Goal: Navigation & Orientation: Find specific page/section

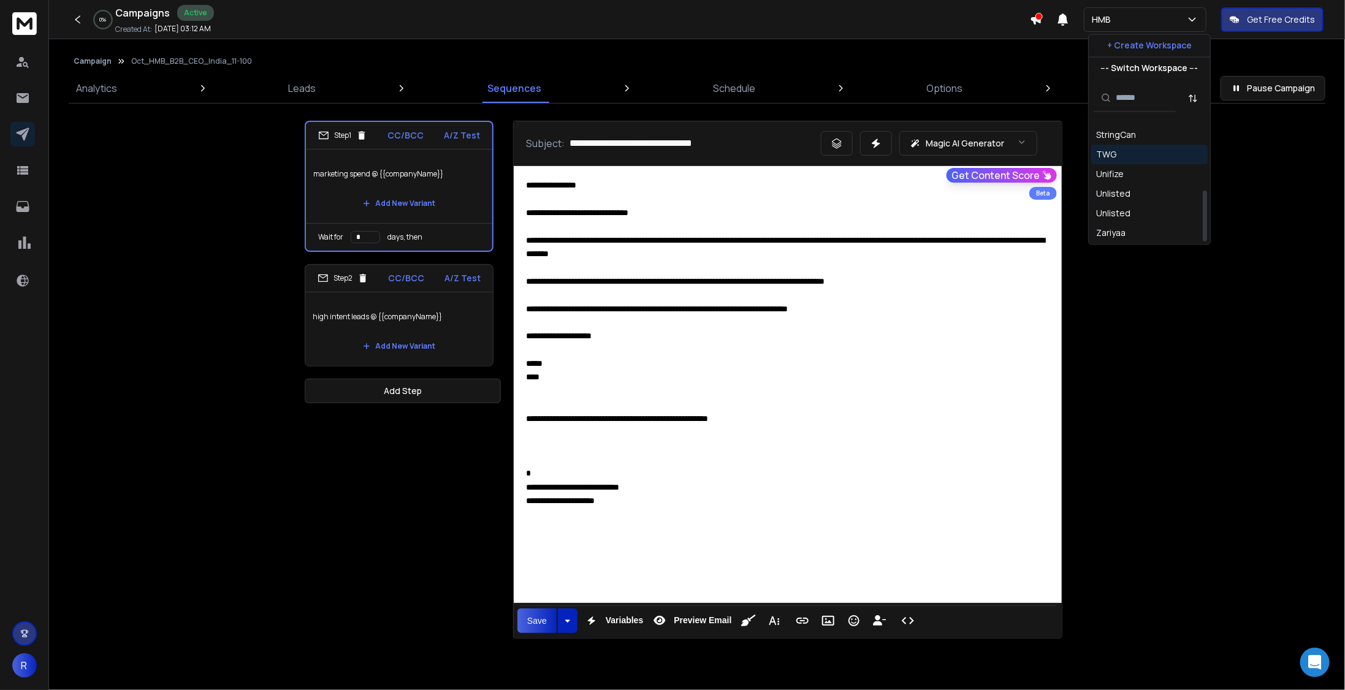
scroll to position [156, 0]
click at [1135, 156] on div "StringCan" at bounding box center [1149, 150] width 116 height 20
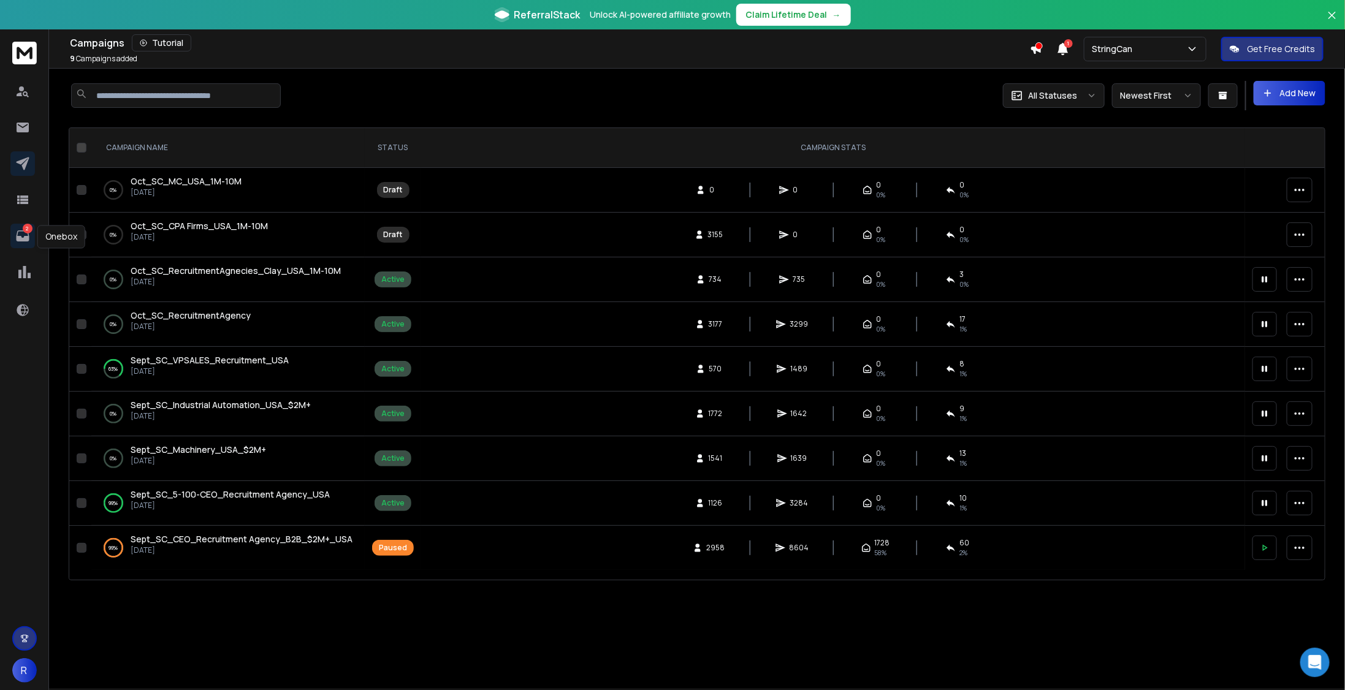
click at [24, 240] on icon at bounding box center [22, 235] width 13 height 11
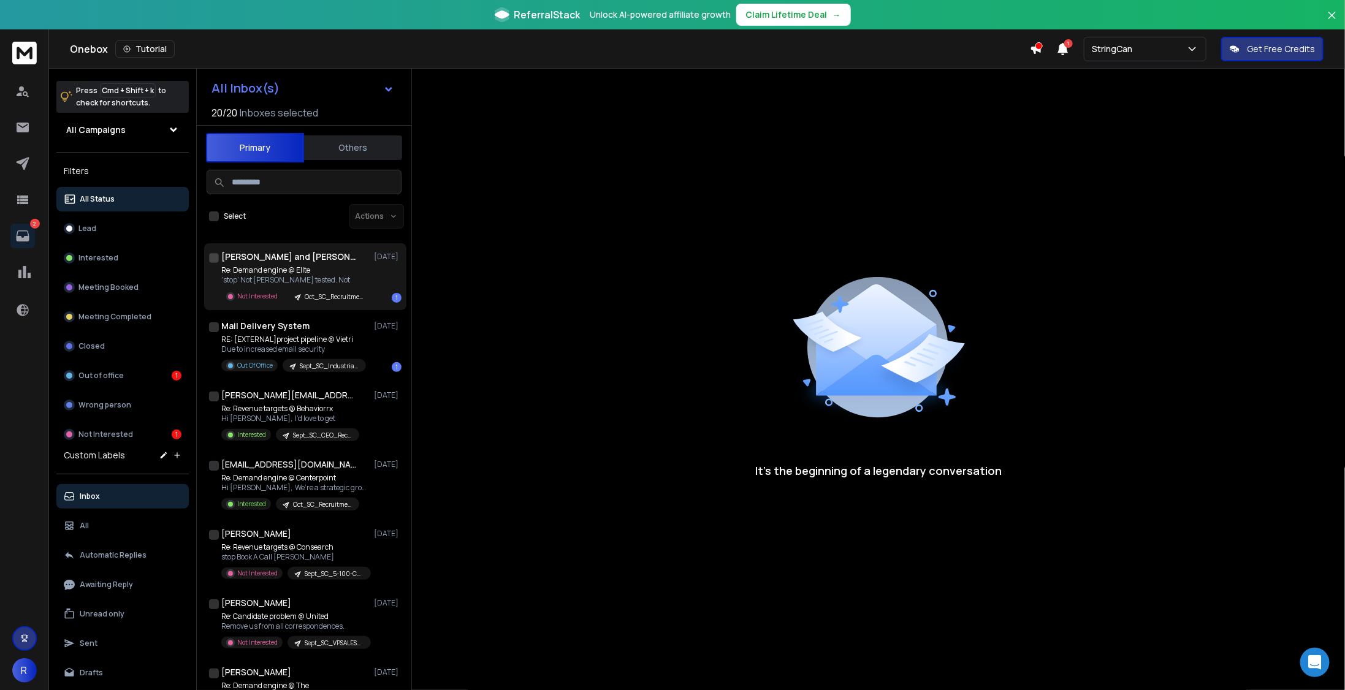
click at [301, 264] on div "Todd and Mary Hamstra 11 Oct Re: Demand engine @ Elite ‘stop’ Not NYE tested. N…" at bounding box center [311, 277] width 180 height 52
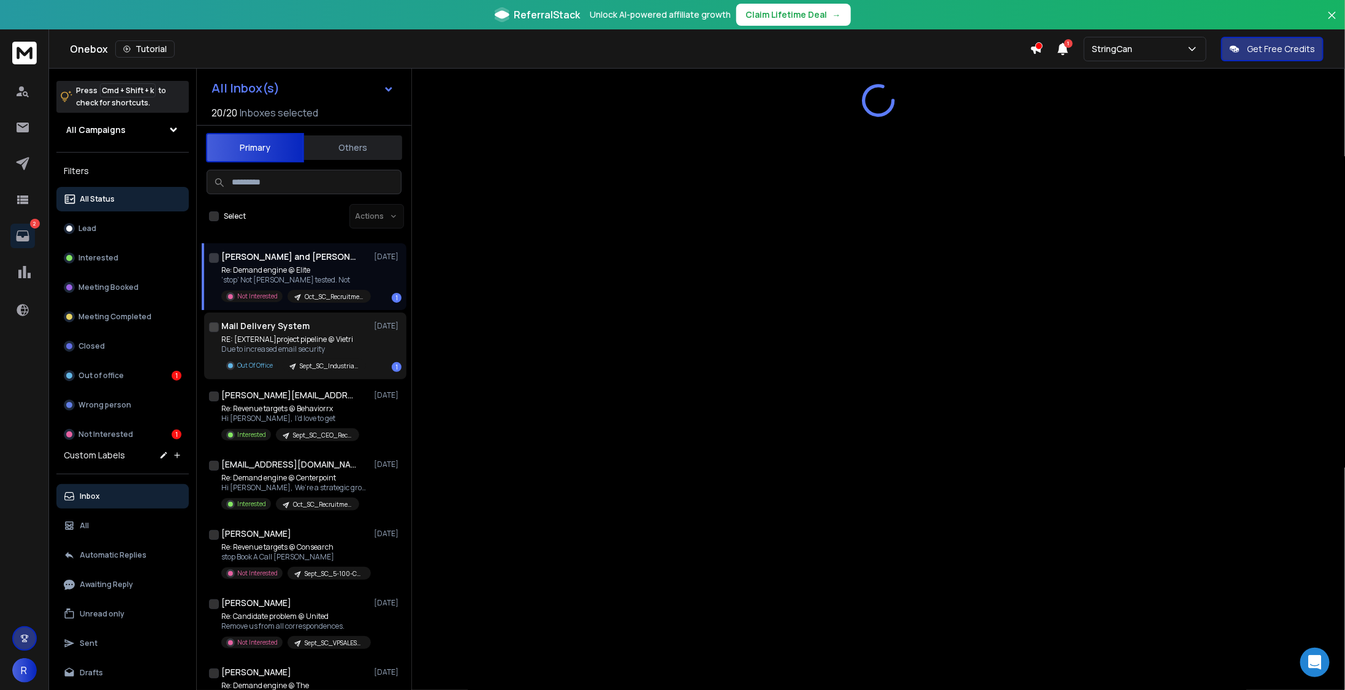
click at [321, 353] on p "Due to increased email security" at bounding box center [293, 349] width 145 height 10
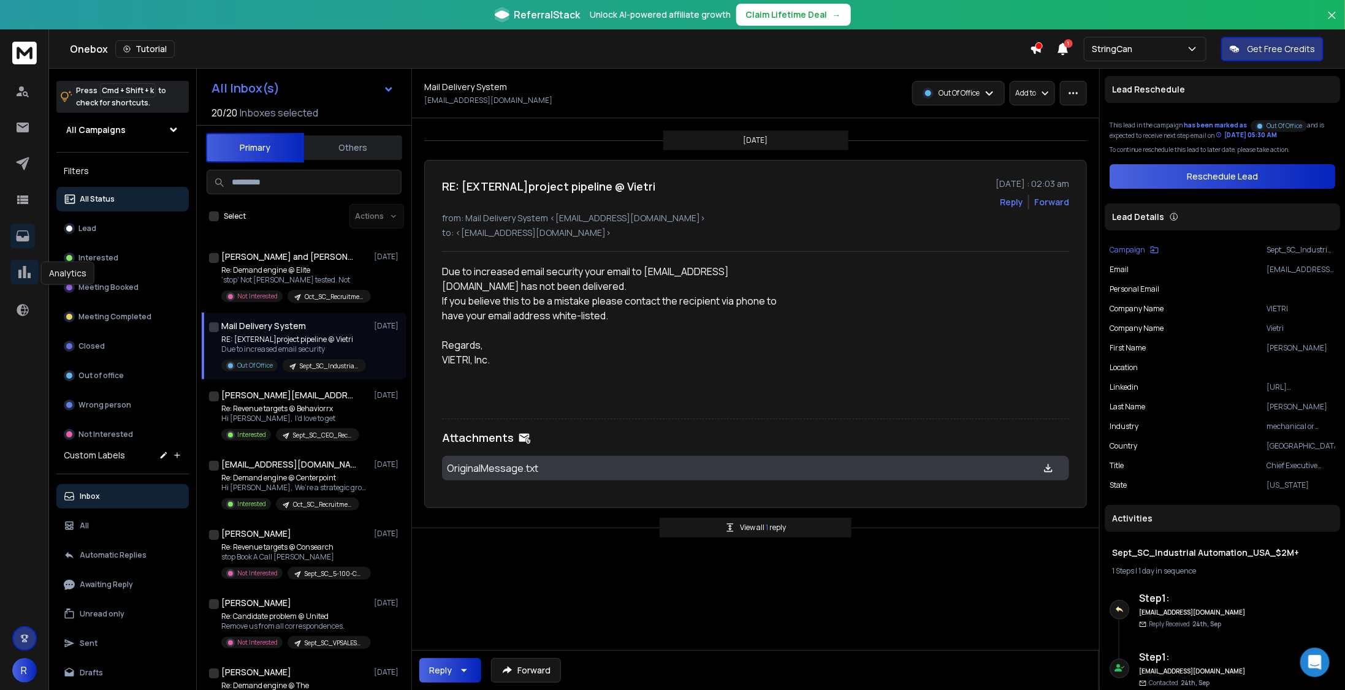
click at [17, 265] on icon at bounding box center [24, 272] width 18 height 18
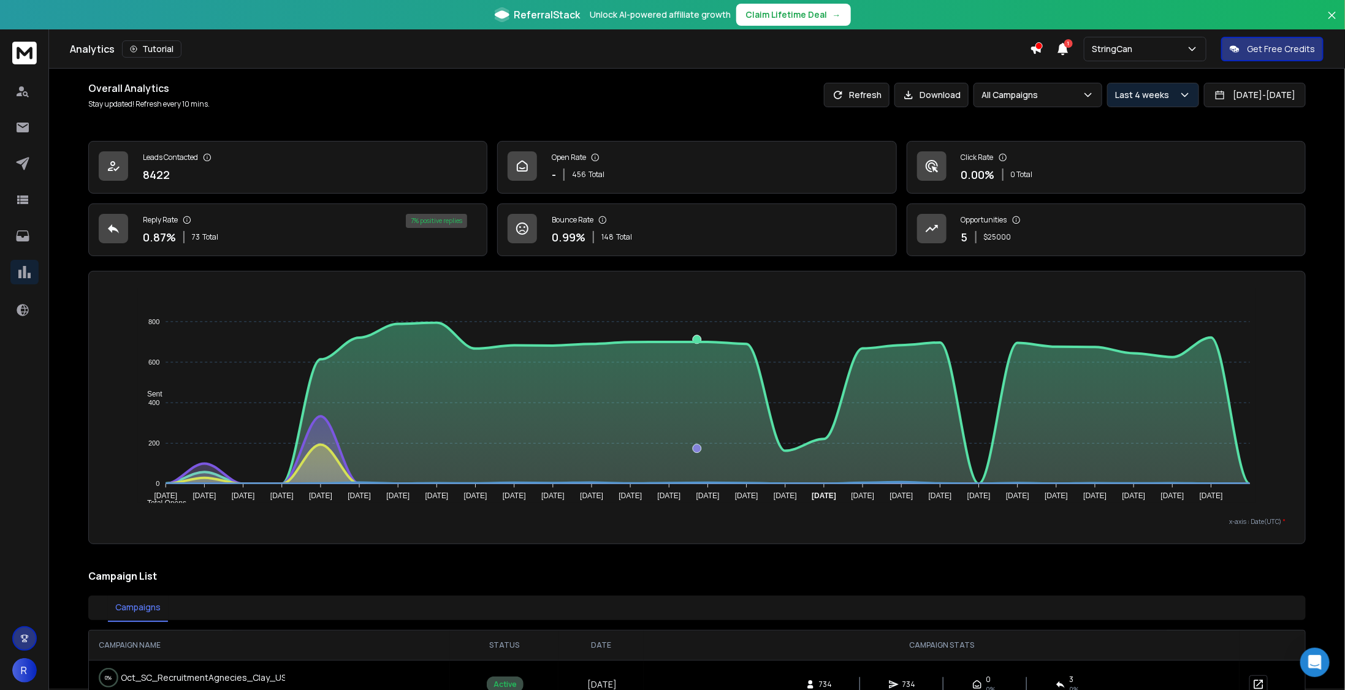
click at [1115, 93] on p "Last 4 weeks" at bounding box center [1144, 95] width 59 height 12
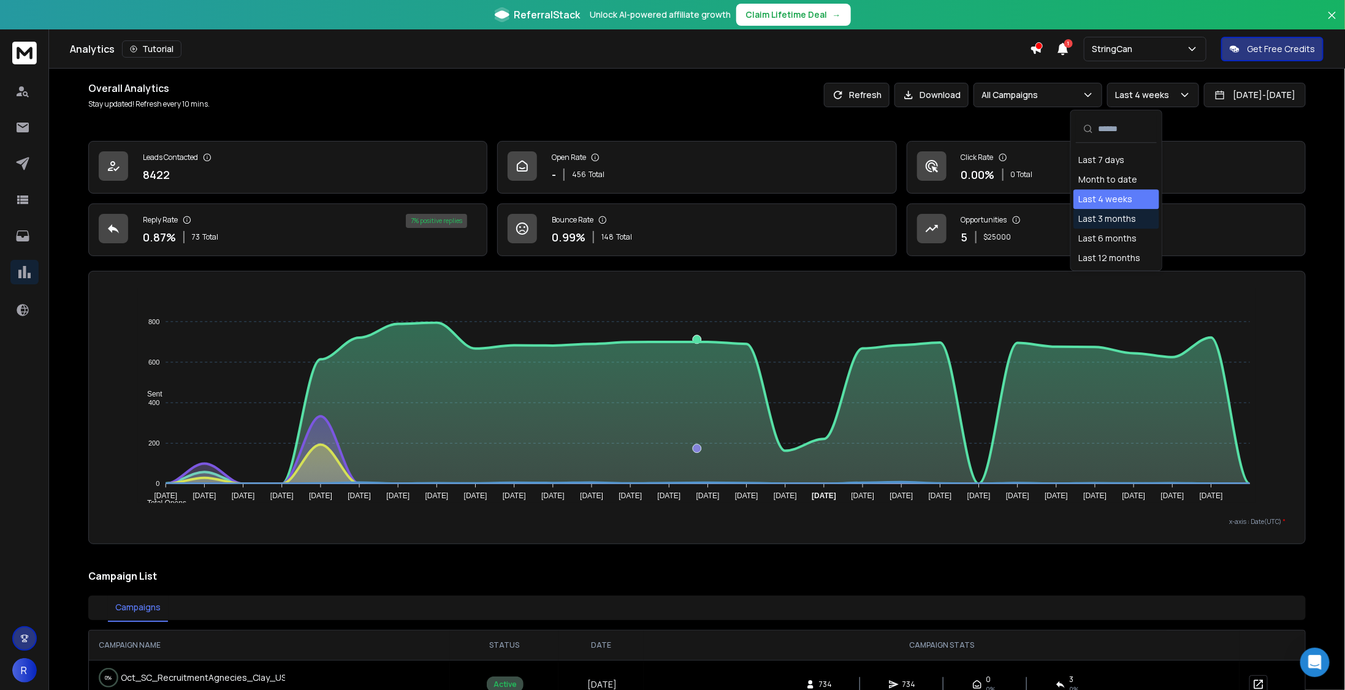
click at [1113, 224] on div "Last 3 months" at bounding box center [1107, 219] width 58 height 12
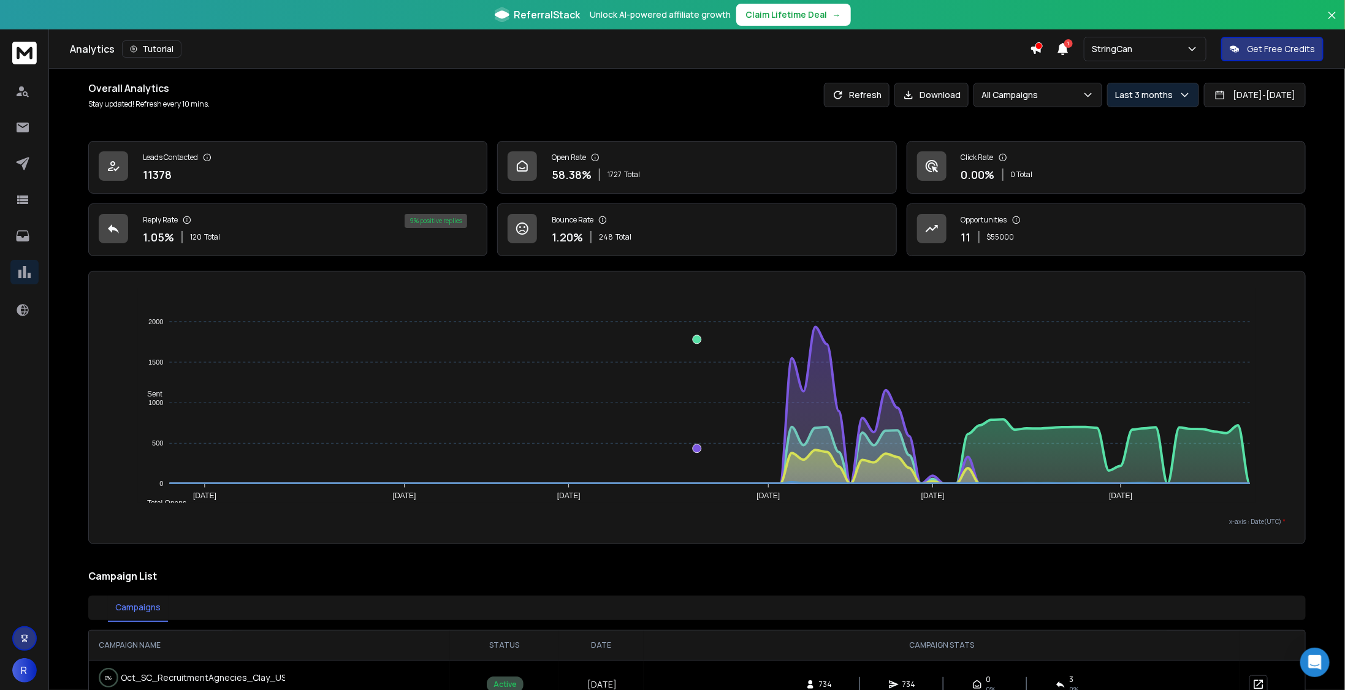
click at [1123, 101] on button "Last 3 months" at bounding box center [1153, 95] width 92 height 25
click at [1135, 90] on p "Last 3 months" at bounding box center [1146, 95] width 63 height 12
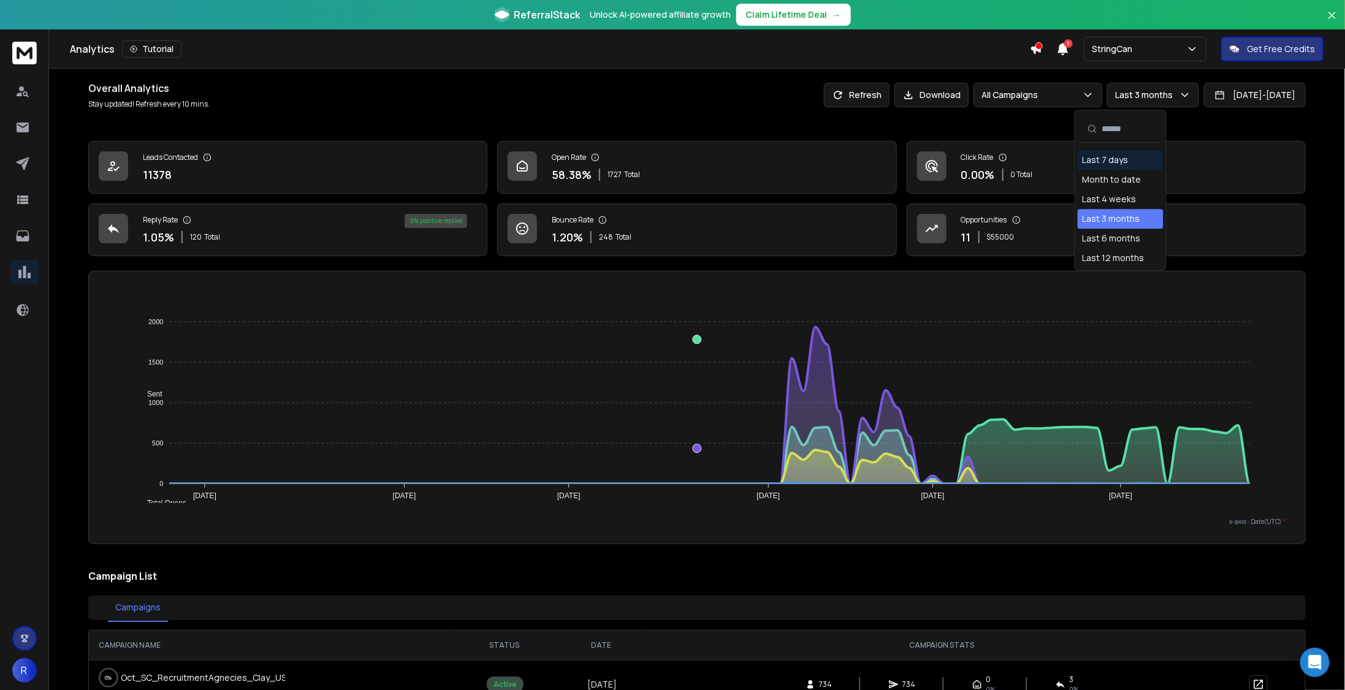
click at [1119, 168] on div "Last 7 days" at bounding box center [1121, 160] width 86 height 20
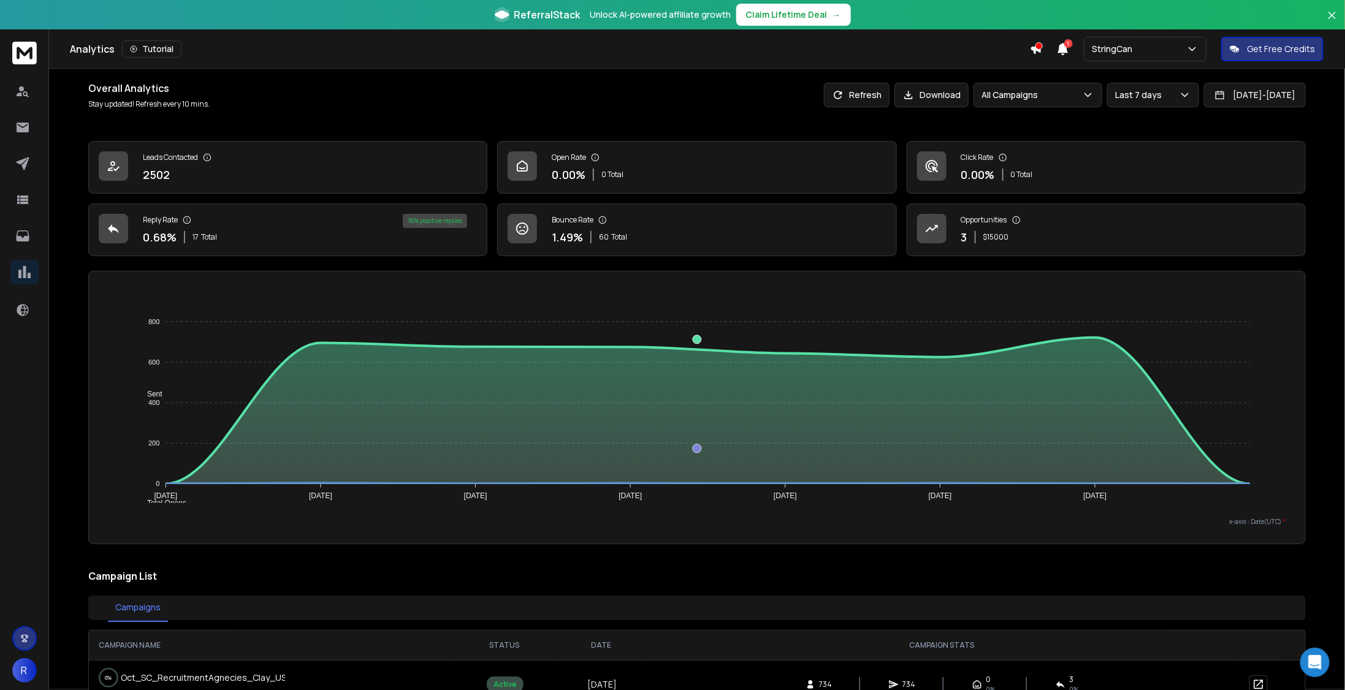
click at [1074, 75] on div "Overall Analytics Stay updated! Refresh every 10 mins. Refresh Download All Cam…" at bounding box center [697, 543] width 1296 height 948
click at [1109, 112] on div "Overall Analytics Stay updated! Refresh every 10 mins. Refresh Download All Cam…" at bounding box center [696, 99] width 1217 height 36
click at [1115, 94] on p "Last 7 days" at bounding box center [1140, 95] width 51 height 12
click at [1106, 182] on div "Month to date" at bounding box center [1107, 179] width 59 height 12
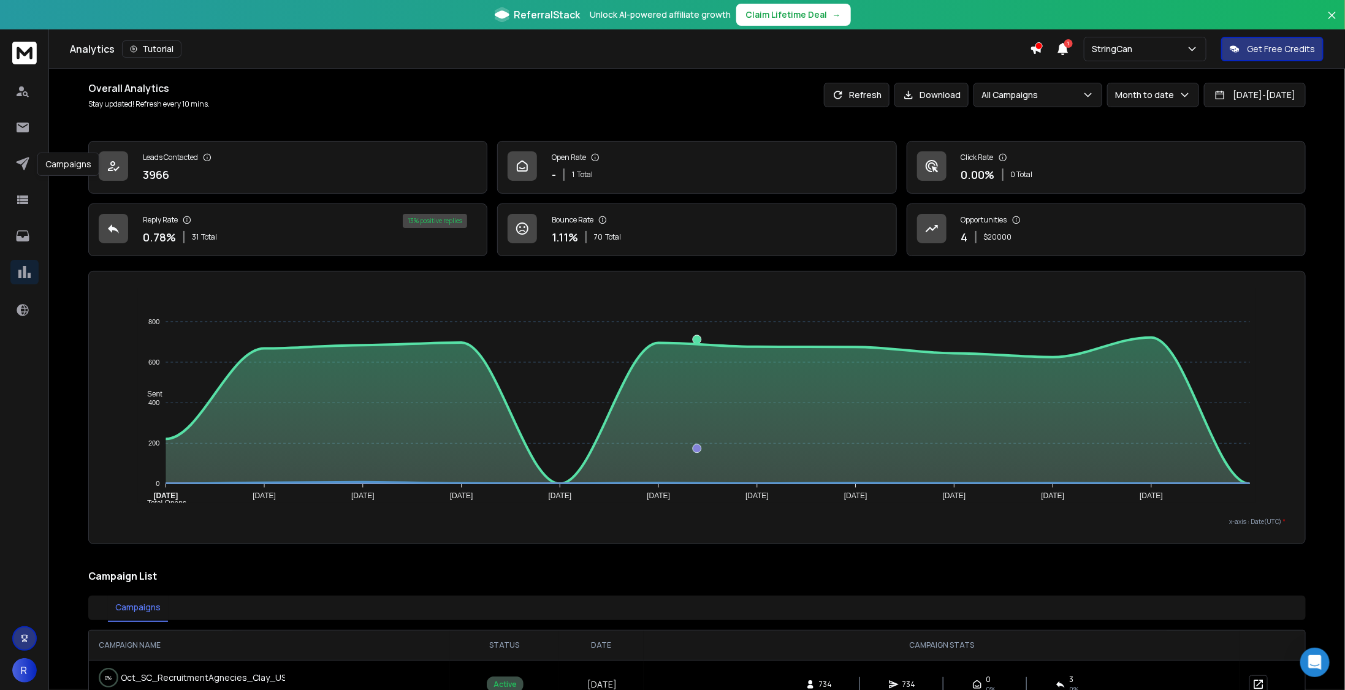
click at [7, 160] on div "R" at bounding box center [24, 362] width 49 height 666
click at [18, 164] on icon at bounding box center [22, 163] width 15 height 15
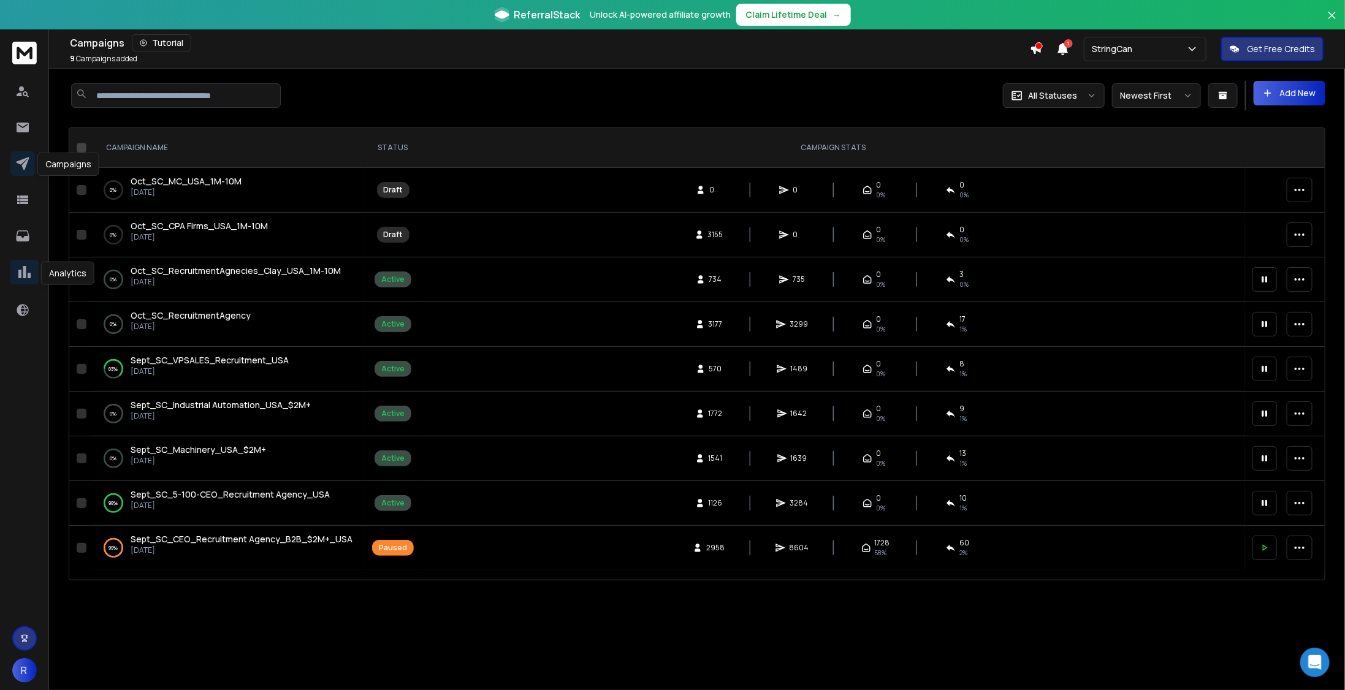
click at [13, 276] on link at bounding box center [24, 272] width 28 height 28
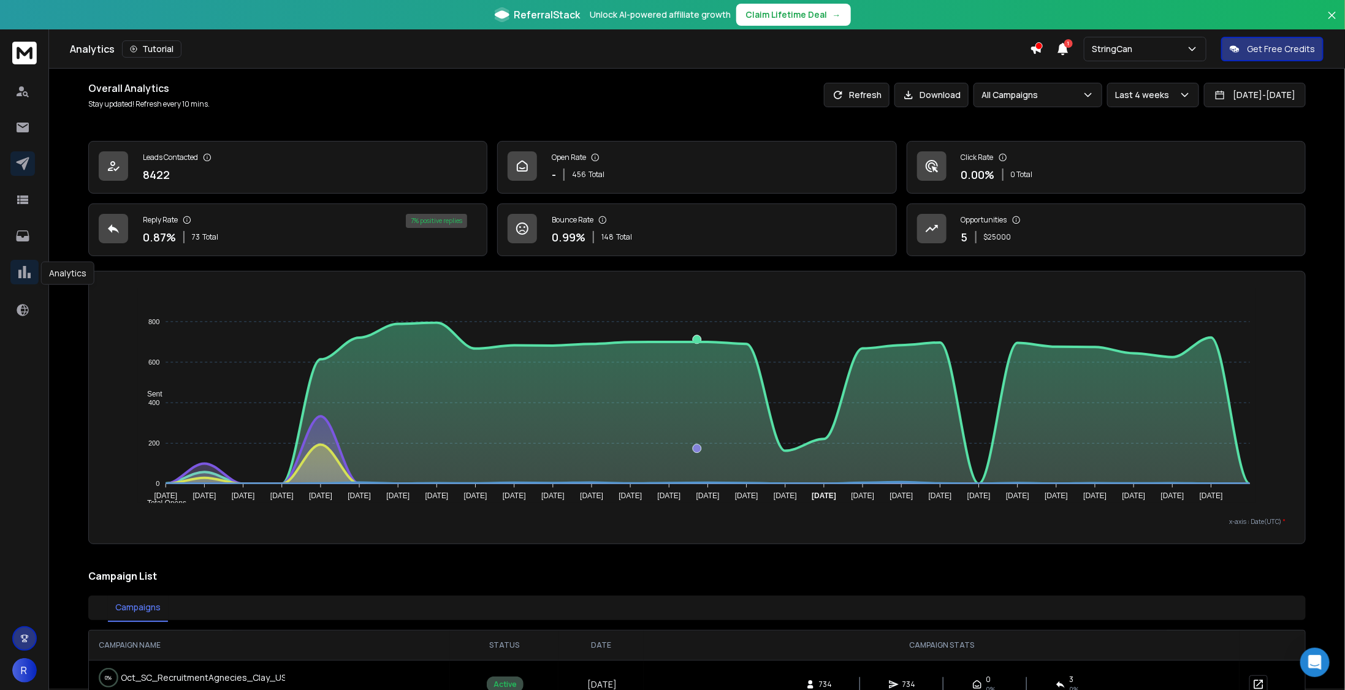
click at [30, 151] on div at bounding box center [24, 203] width 28 height 248
click at [28, 156] on link at bounding box center [22, 163] width 25 height 25
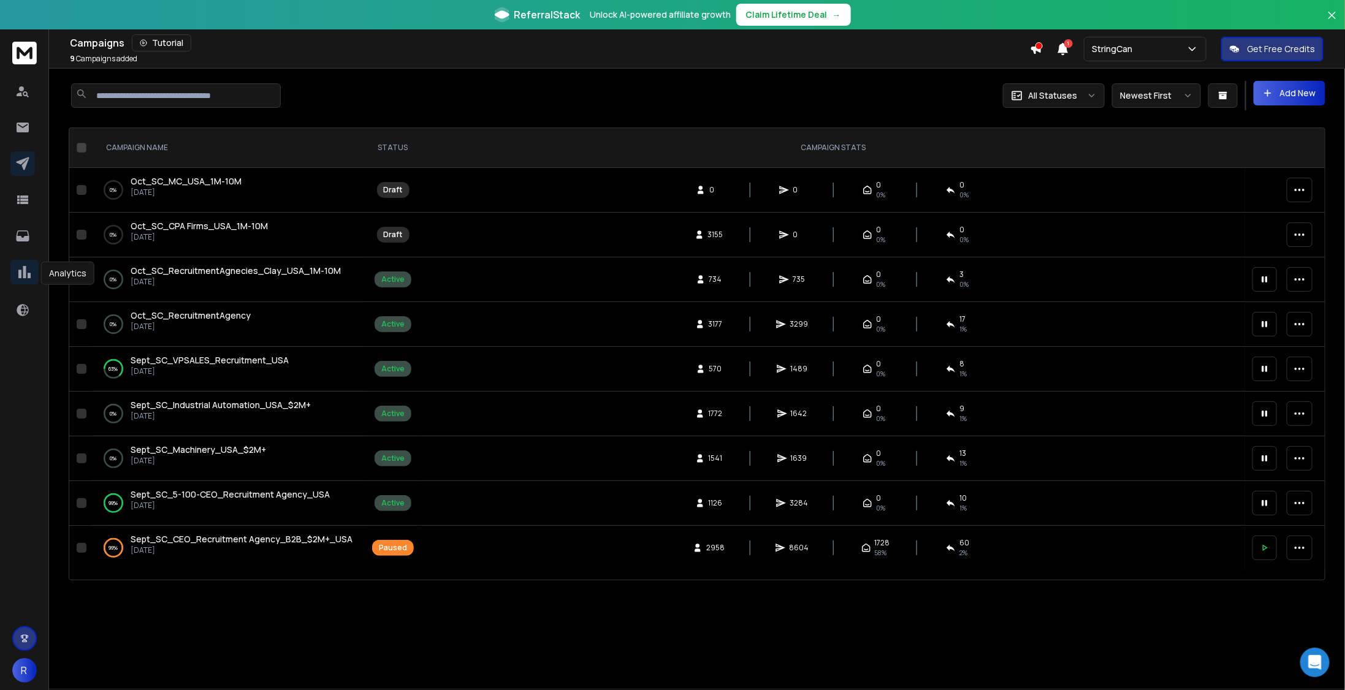
click at [17, 276] on icon at bounding box center [24, 272] width 18 height 18
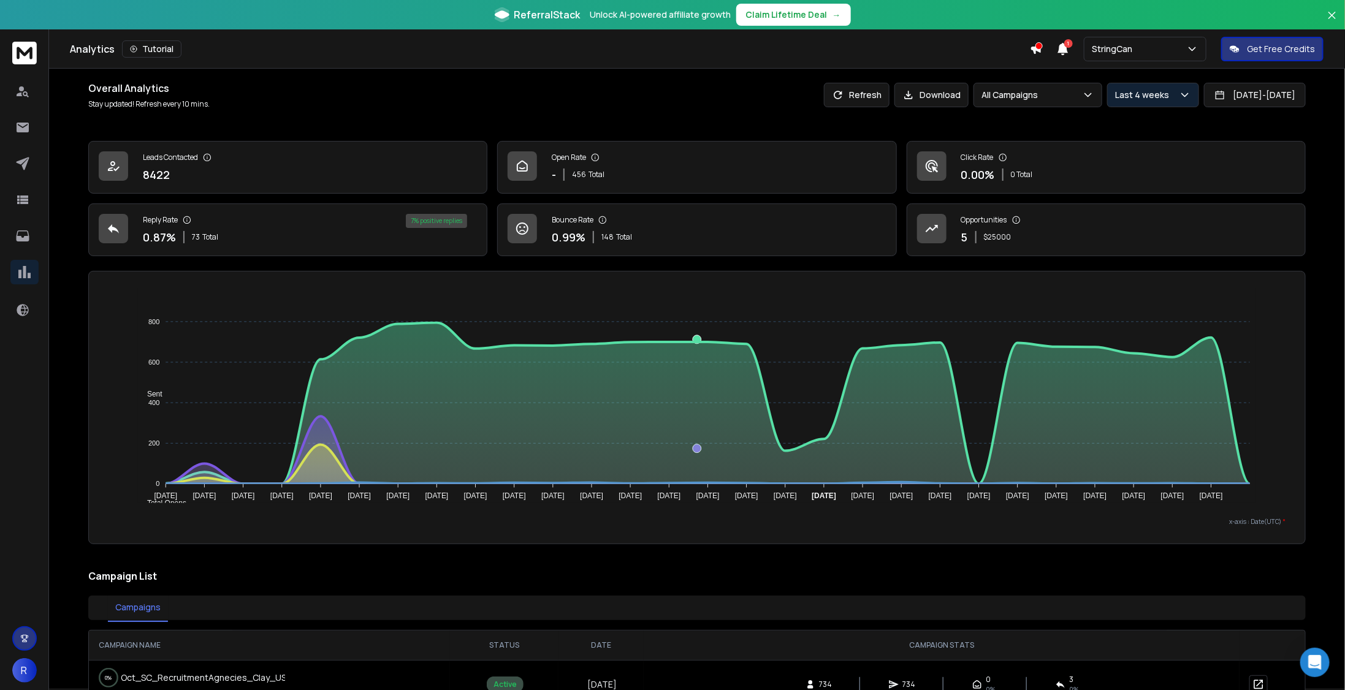
click at [1122, 97] on p "Last 4 weeks" at bounding box center [1144, 95] width 59 height 12
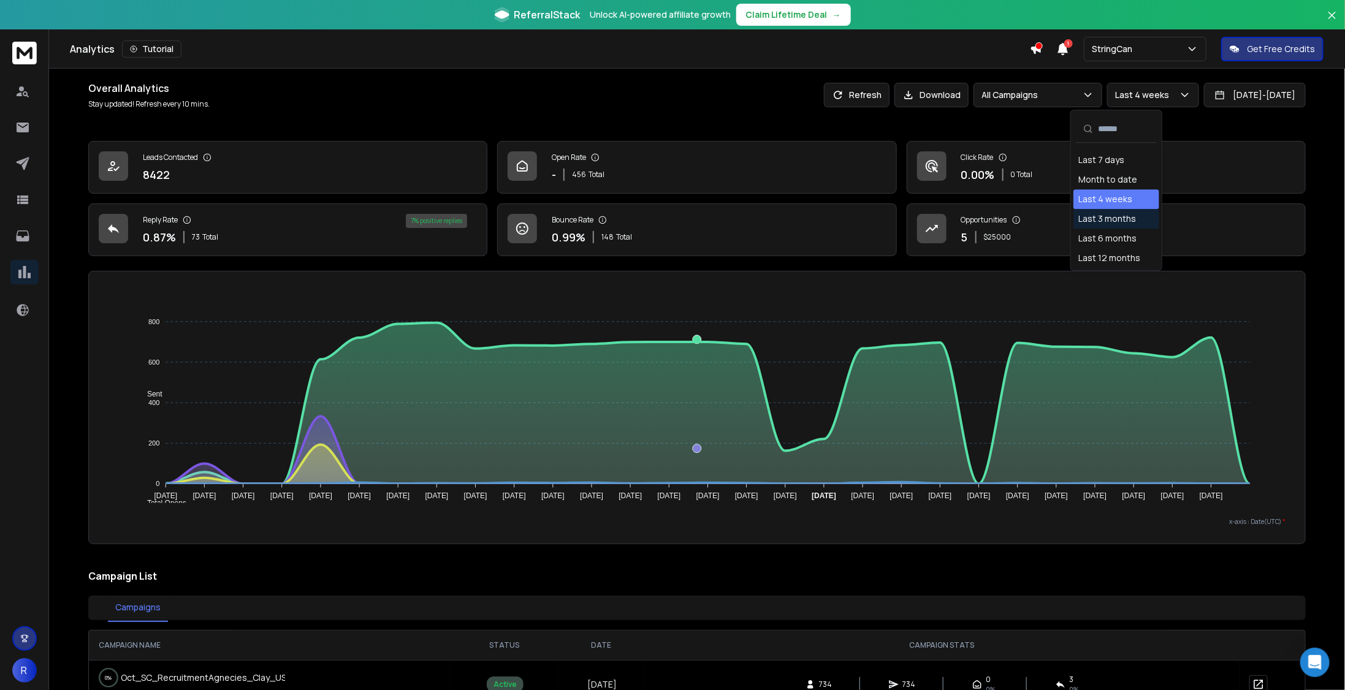
click at [1111, 214] on div "Last 3 months" at bounding box center [1107, 219] width 58 height 12
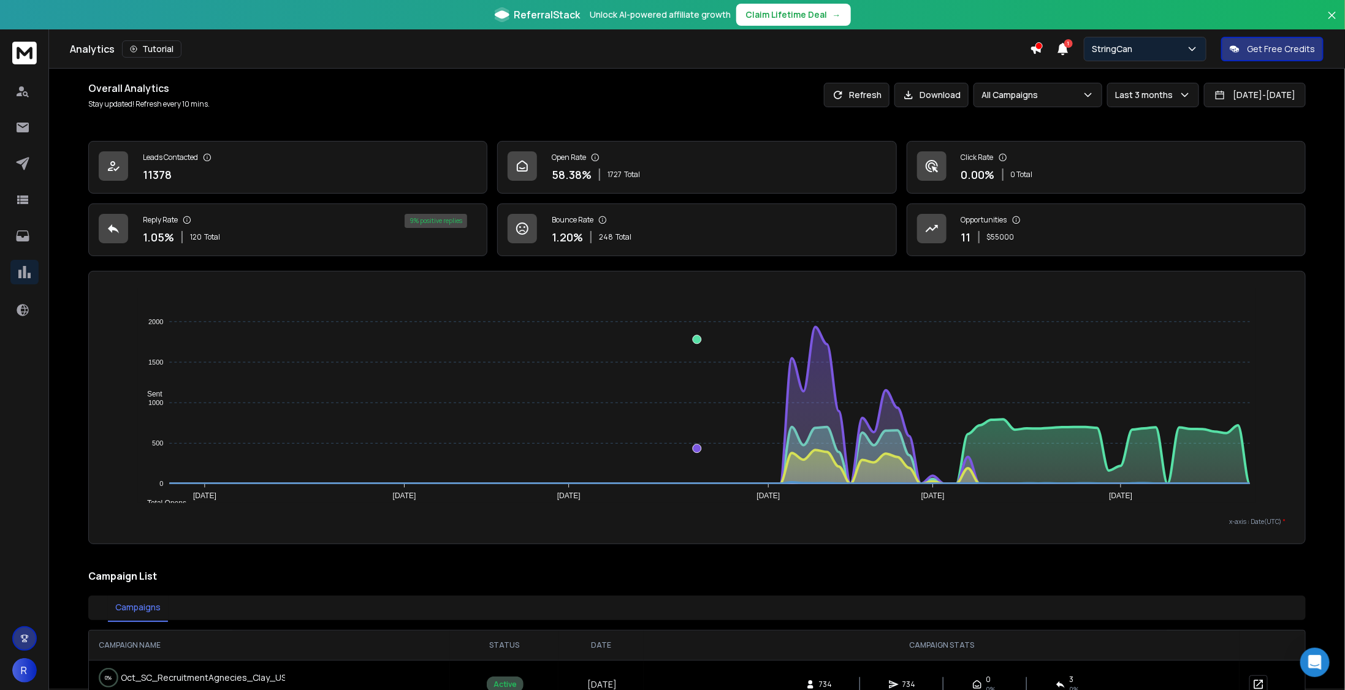
click at [1147, 52] on div "StringCan" at bounding box center [1145, 49] width 107 height 12
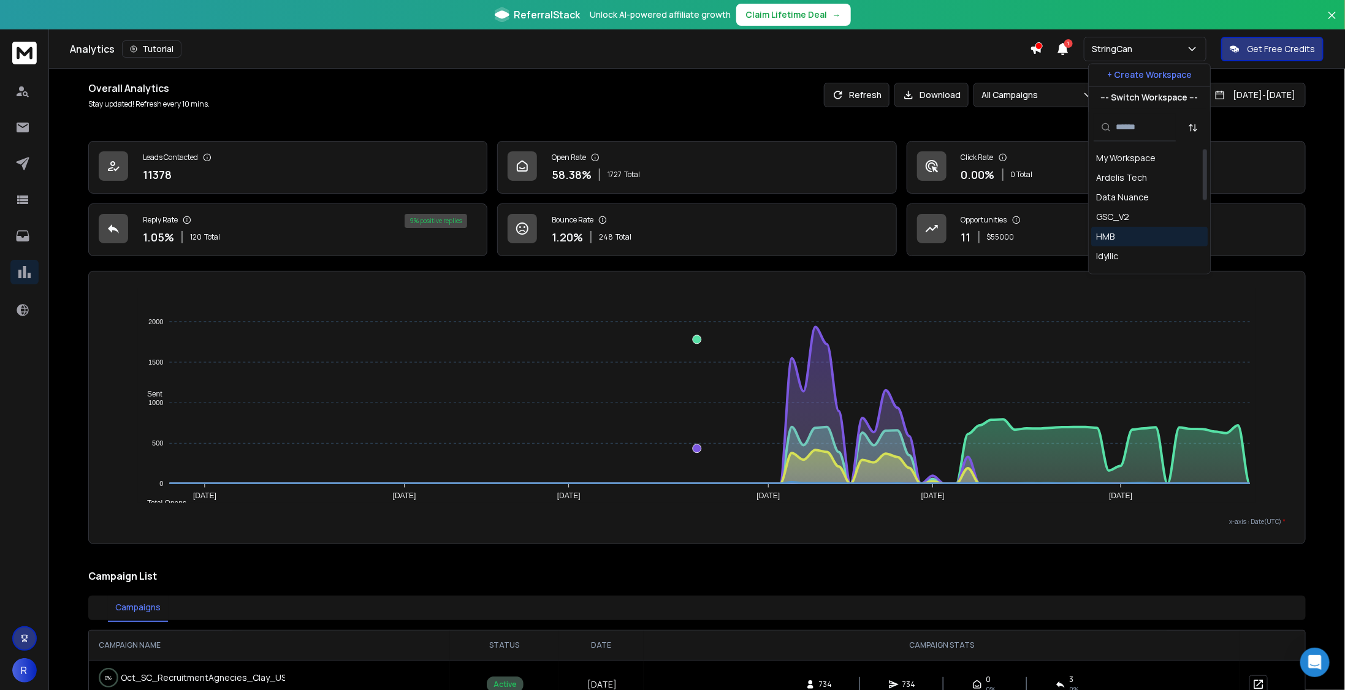
click at [1114, 227] on div "HMB" at bounding box center [1149, 237] width 116 height 20
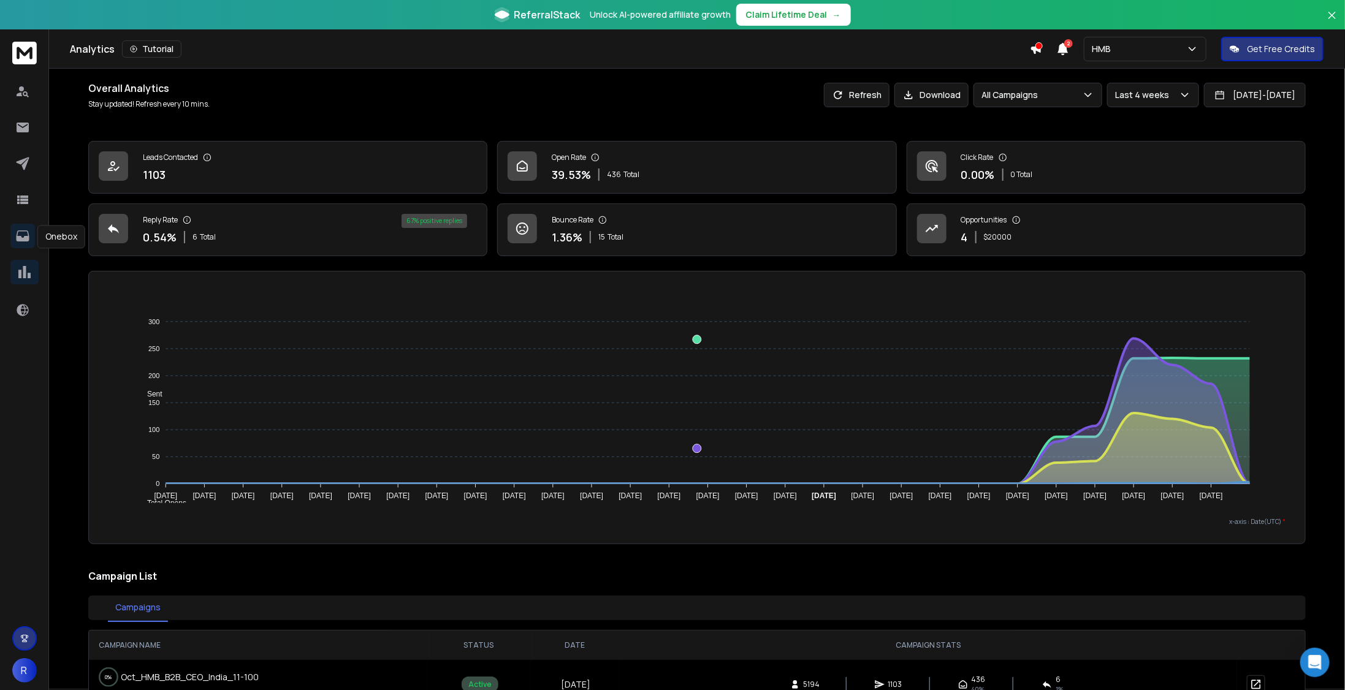
click at [26, 235] on icon at bounding box center [22, 236] width 15 height 15
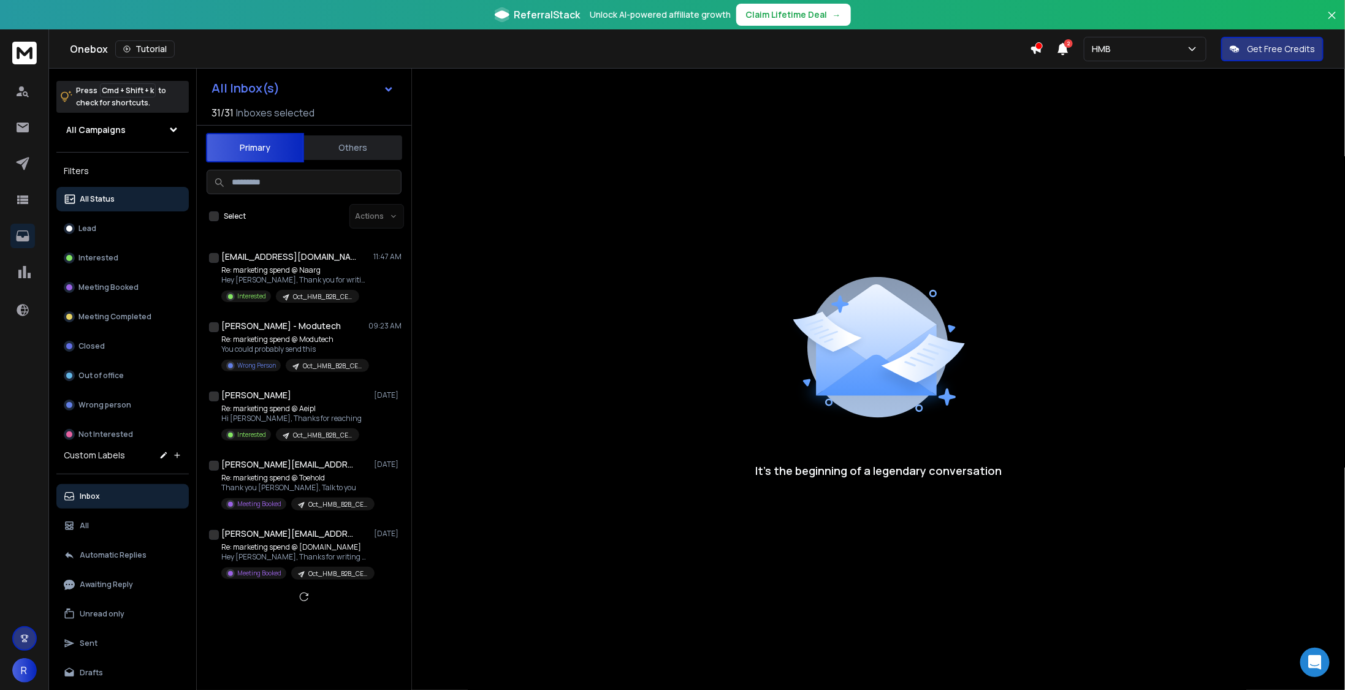
click at [355, 145] on button "Others" at bounding box center [353, 147] width 98 height 27
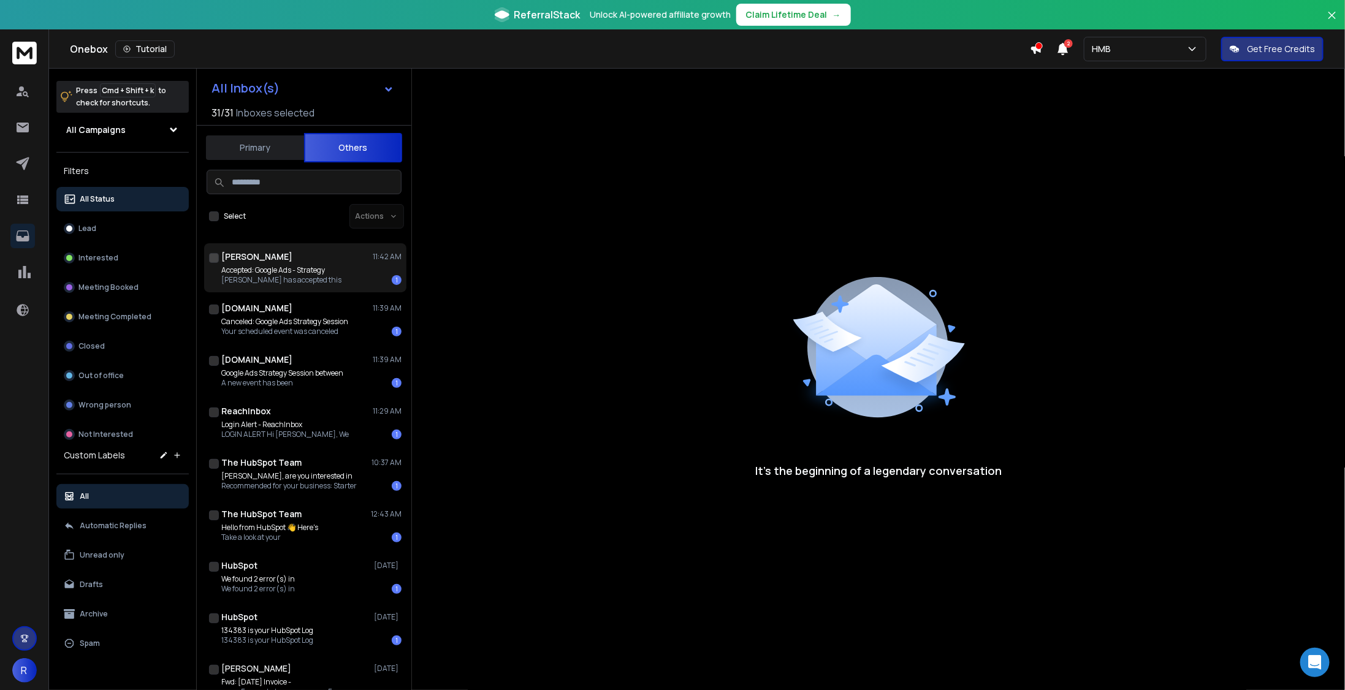
click at [351, 280] on div "Accepted: Google Ads - Strategy [PERSON_NAME] has accepted this 1" at bounding box center [311, 275] width 180 height 20
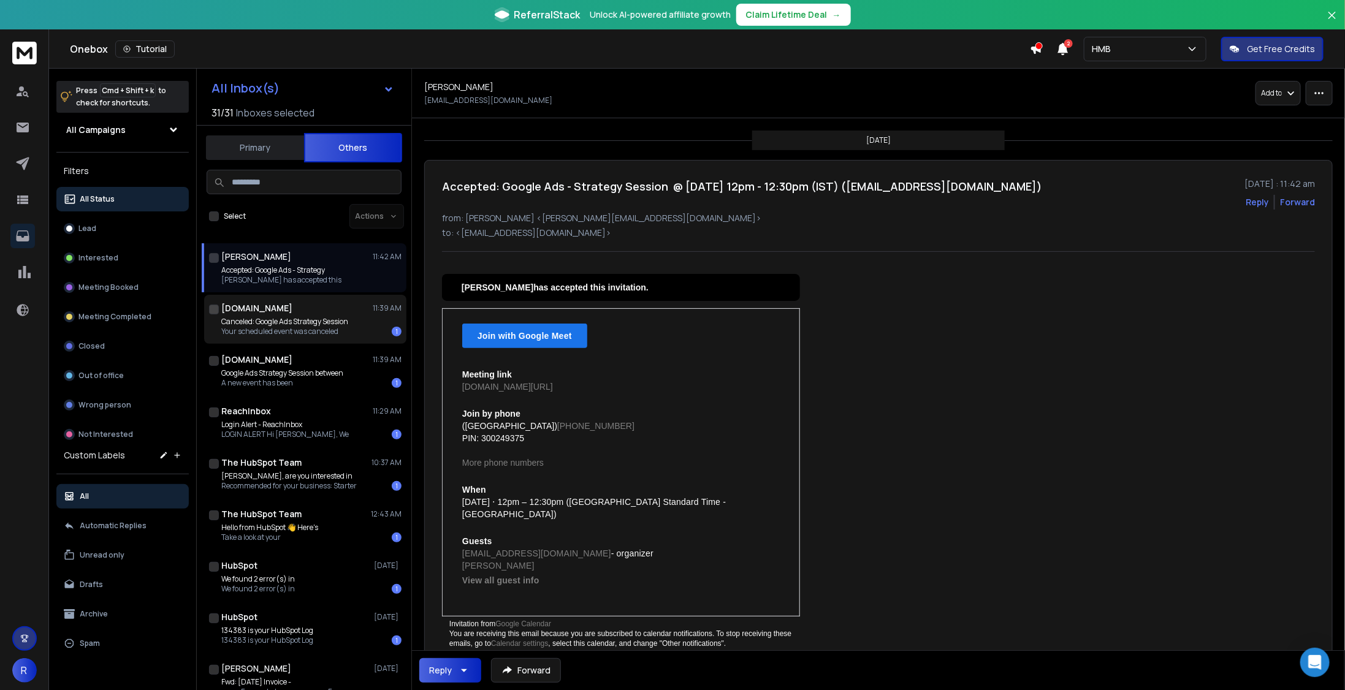
click at [349, 339] on div "[DOMAIN_NAME] 11:39 AM Canceled: Google Ads Strategy Session Your scheduled eve…" at bounding box center [305, 319] width 202 height 49
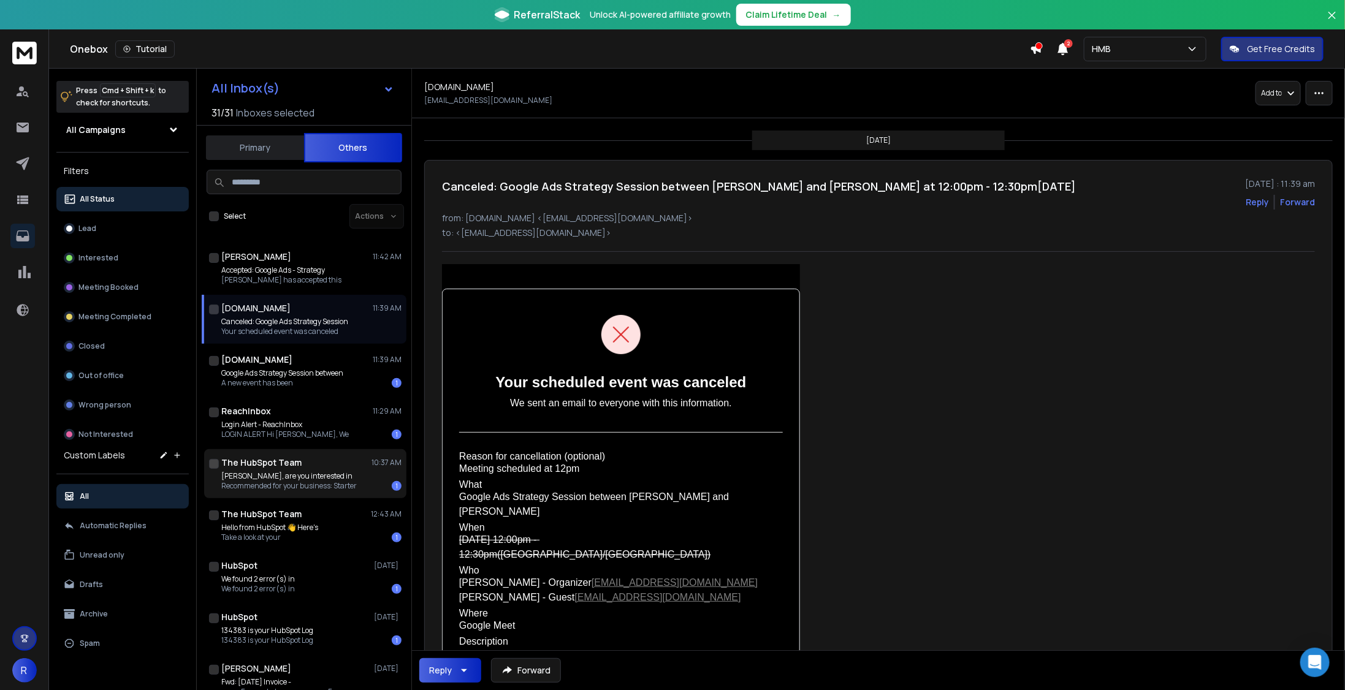
click at [320, 455] on div "The HubSpot Team 10:37 AM [PERSON_NAME], are you interested in Recommended for …" at bounding box center [305, 473] width 202 height 49
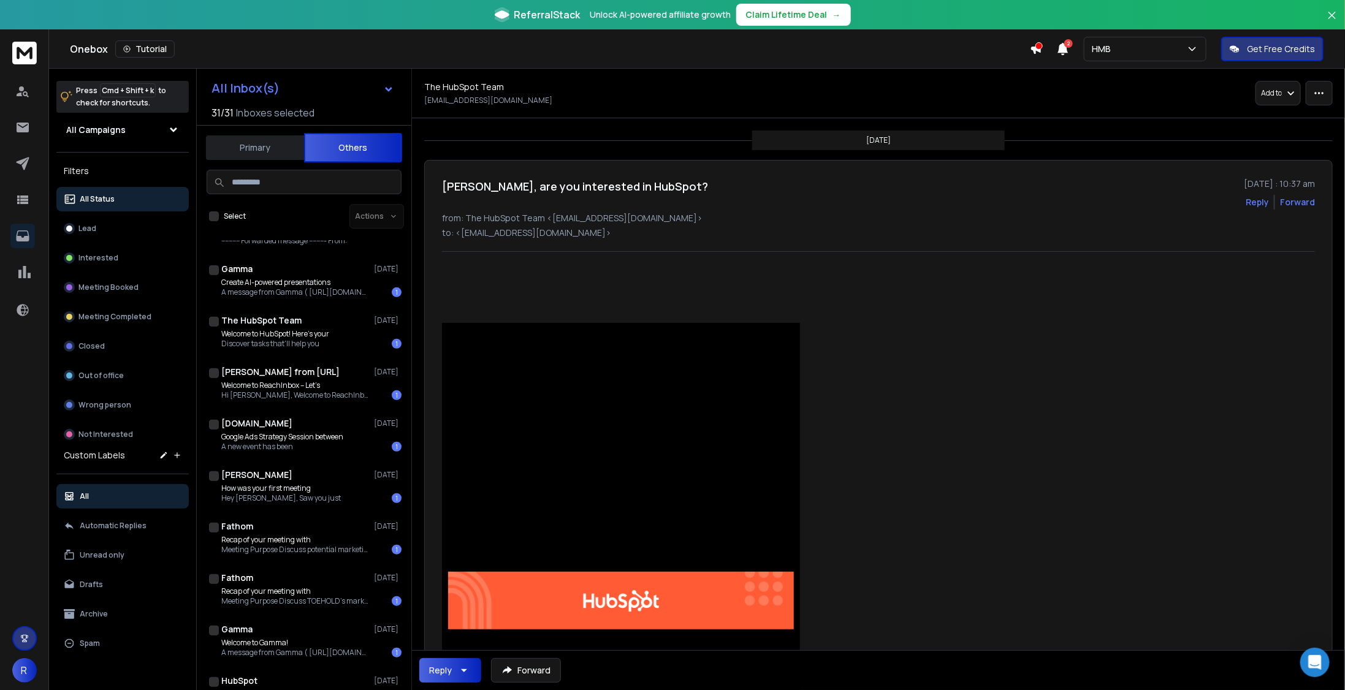
scroll to position [452, 0]
click at [1323, 10] on div "ReferralStack Unlock AI-powered affiliate growth Lifetime Deals available! Clai…" at bounding box center [672, 14] width 1345 height 29
click at [1326, 11] on icon "Close banner" at bounding box center [1331, 15] width 11 height 11
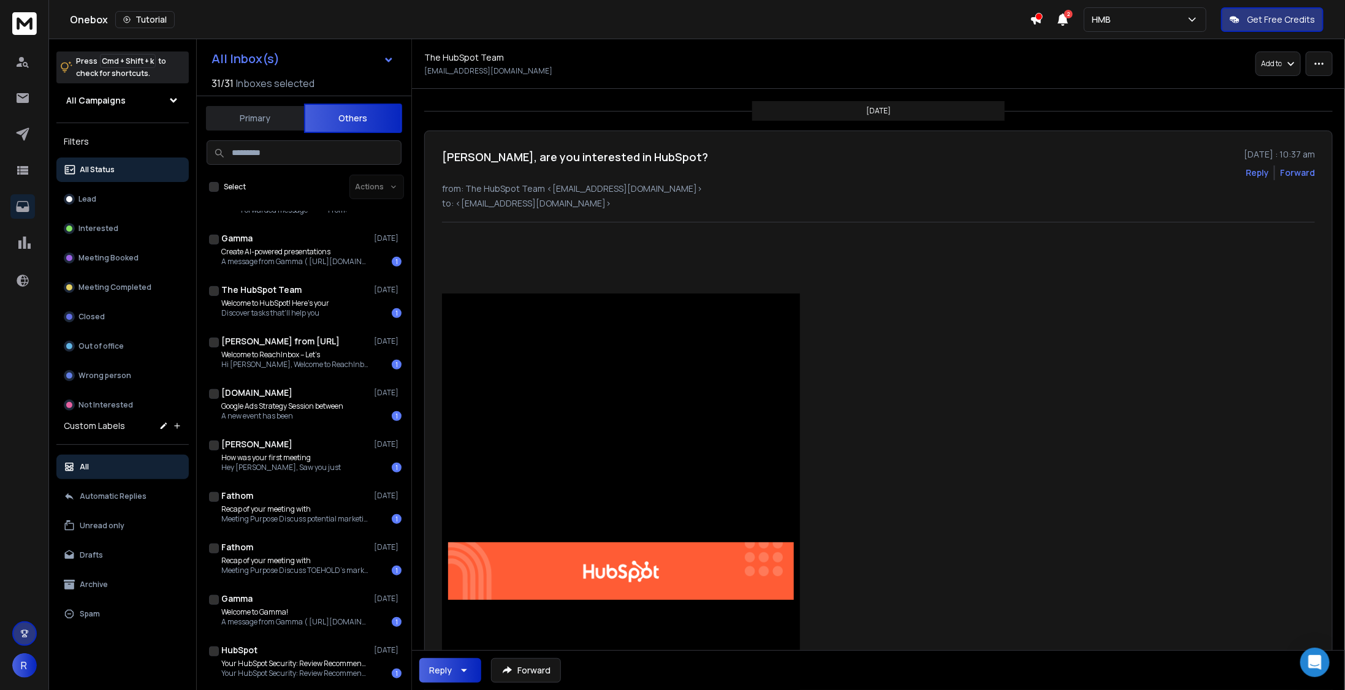
click at [253, 110] on button "Primary" at bounding box center [255, 118] width 98 height 27
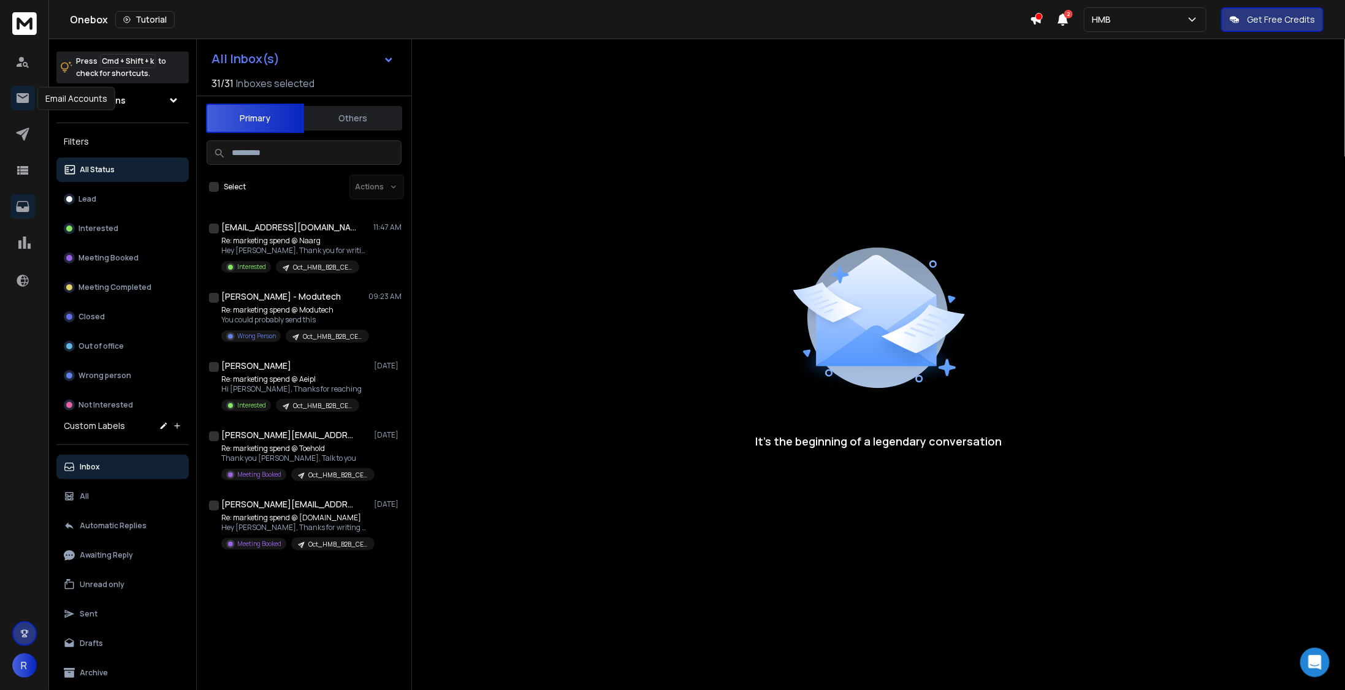
click at [17, 91] on icon at bounding box center [22, 98] width 15 height 15
